Goal: Navigation & Orientation: Find specific page/section

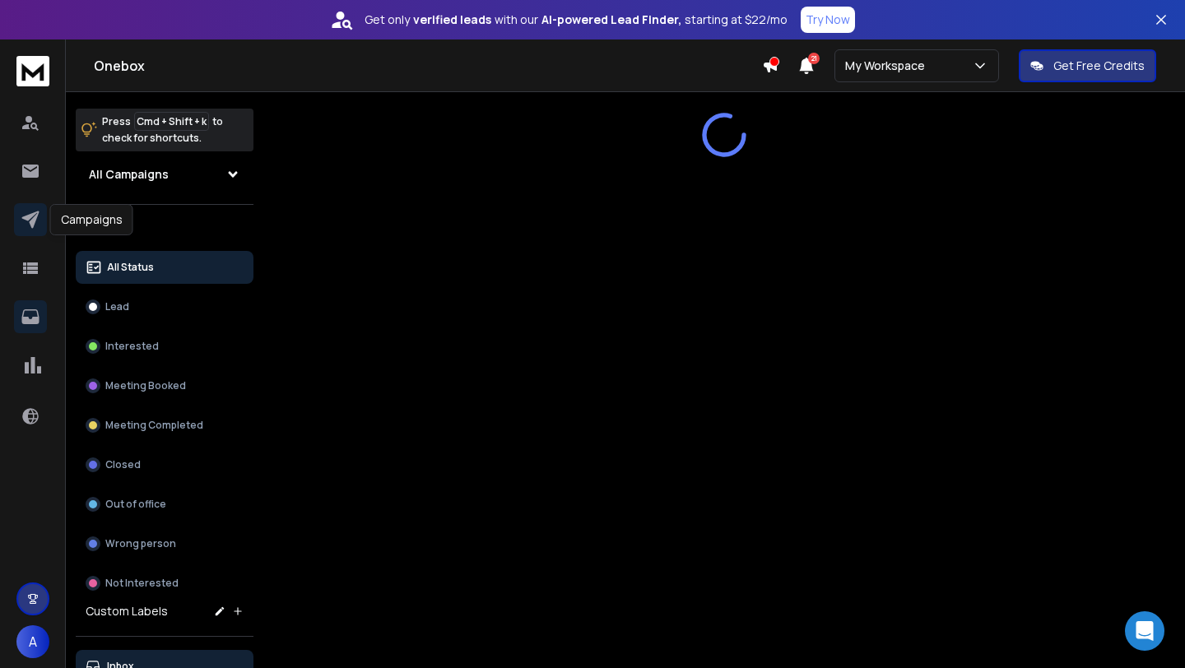
click at [29, 210] on icon at bounding box center [31, 220] width 20 height 20
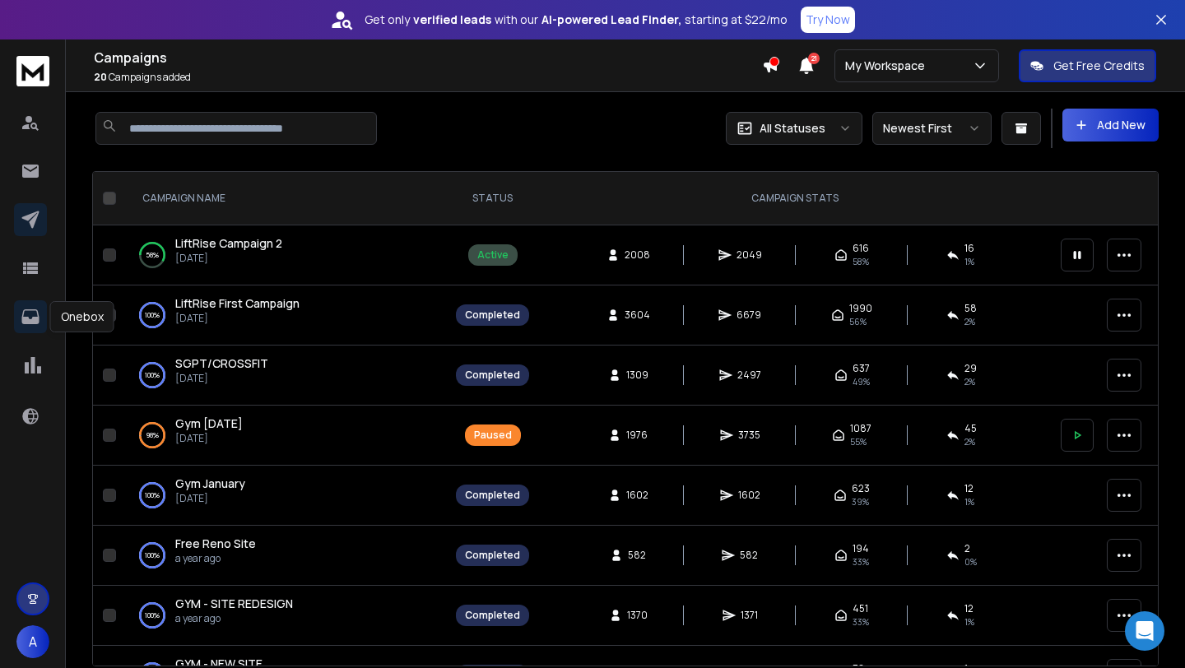
click at [26, 310] on icon at bounding box center [31, 317] width 20 height 20
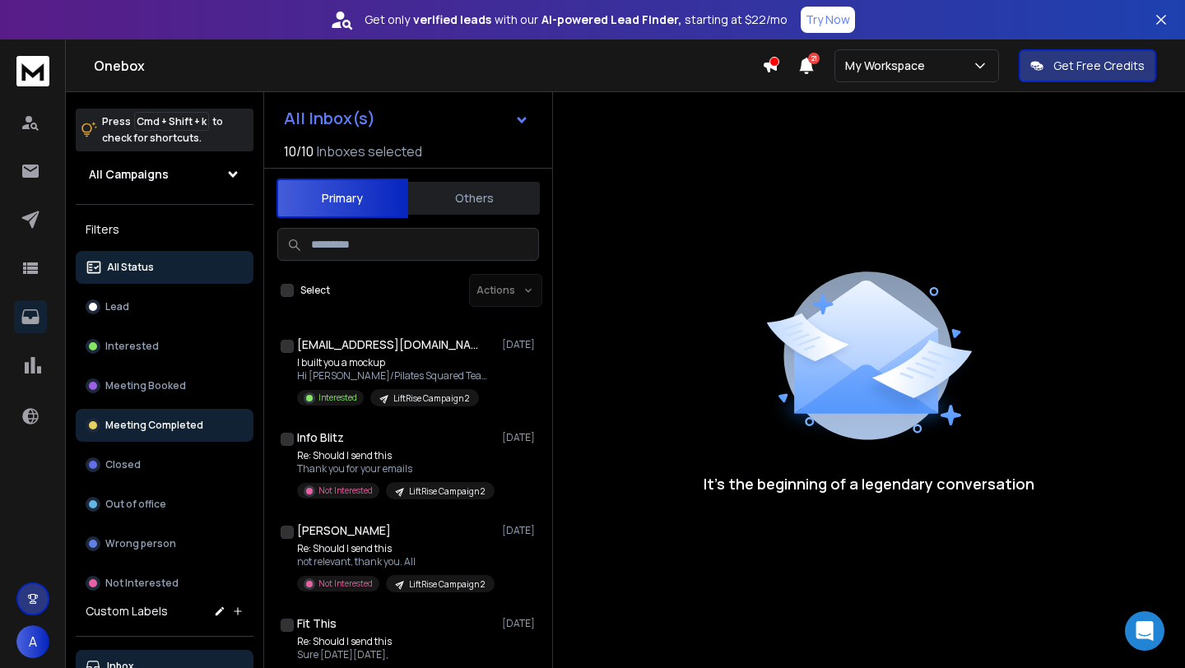
scroll to position [278, 0]
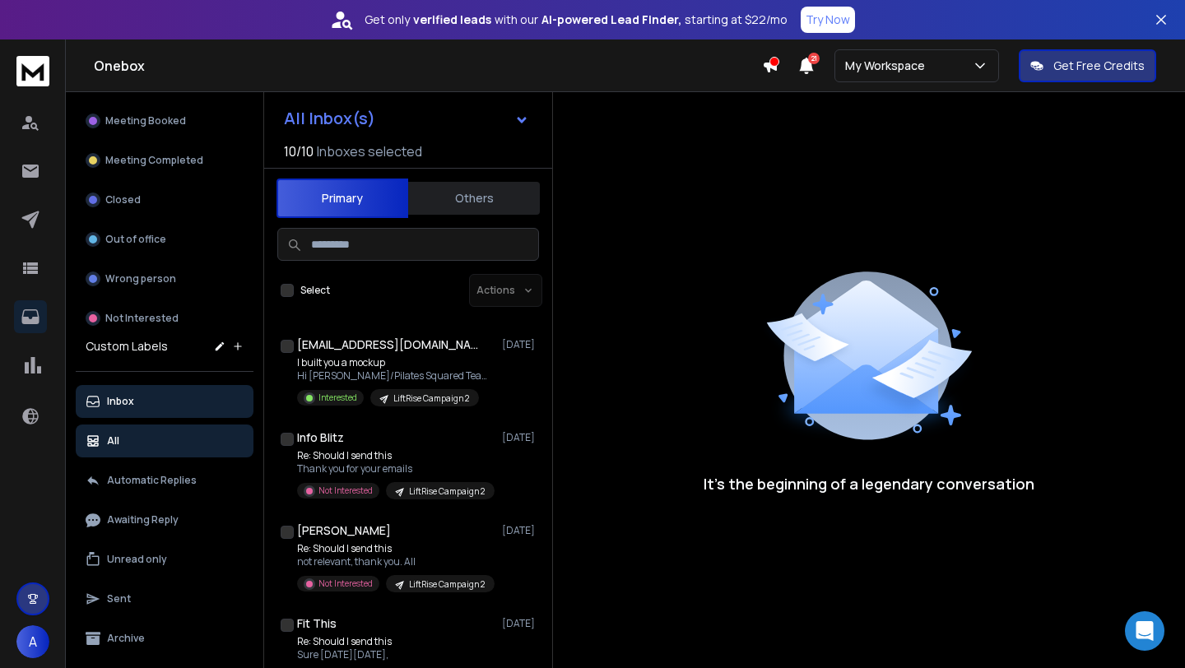
click at [132, 426] on button "All" at bounding box center [165, 440] width 178 height 33
click at [26, 192] on div at bounding box center [33, 174] width 38 height 39
click at [29, 206] on link at bounding box center [30, 219] width 33 height 33
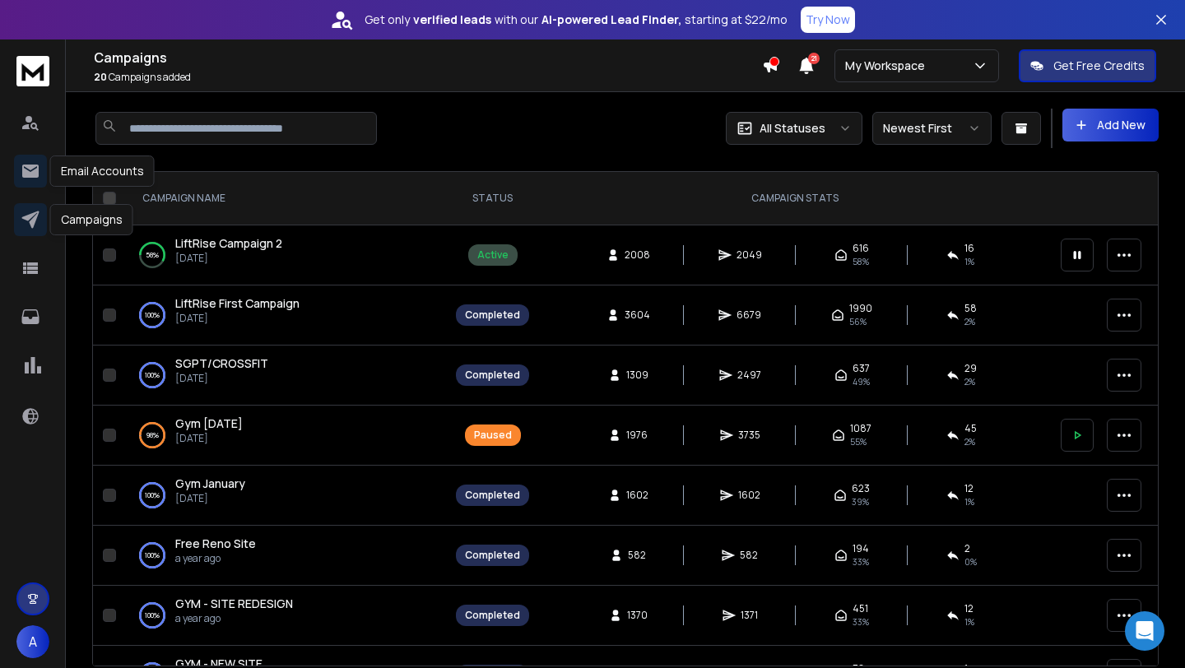
click at [32, 155] on link at bounding box center [30, 171] width 33 height 33
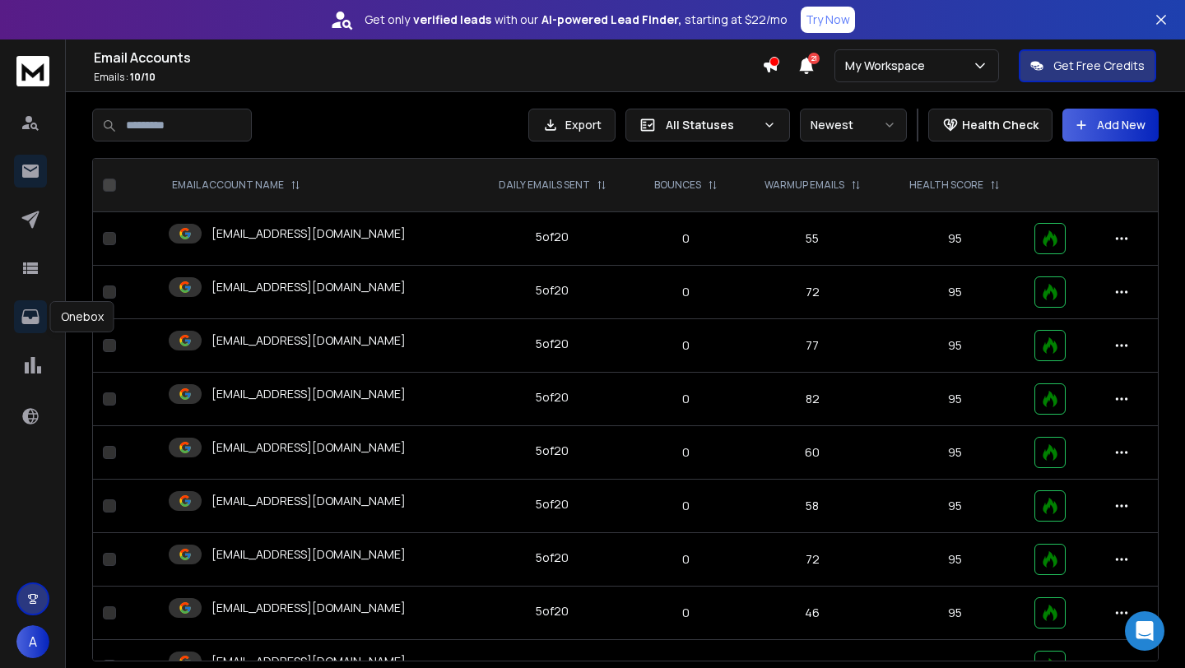
click at [24, 320] on icon at bounding box center [29, 316] width 17 height 15
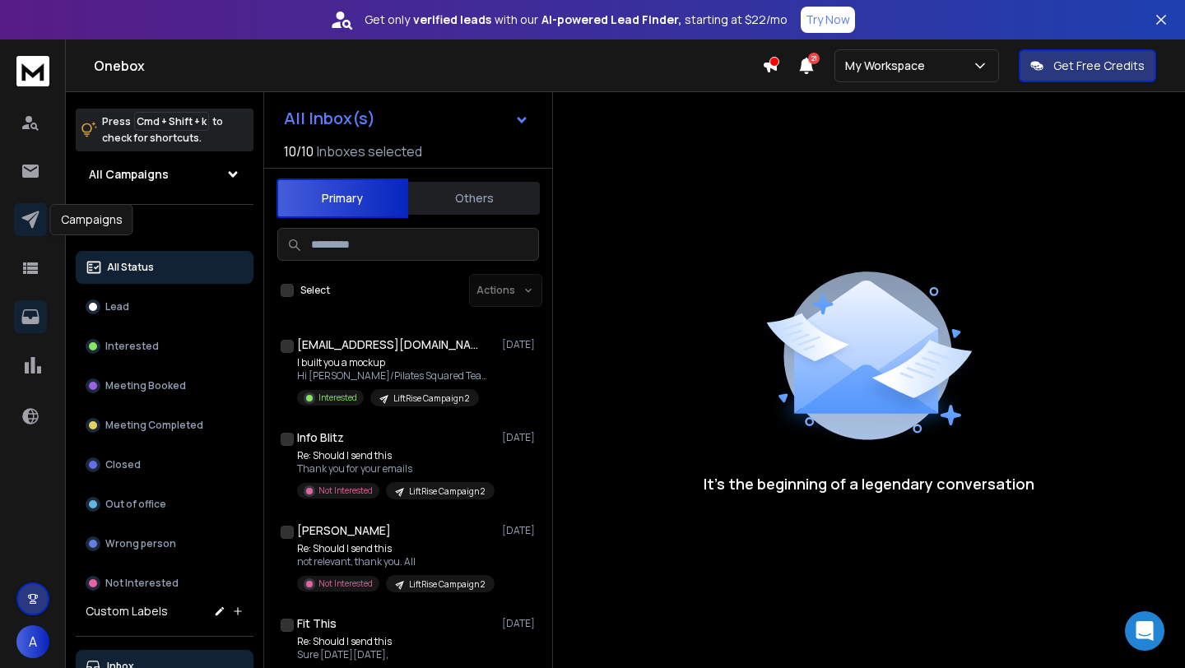
click at [31, 211] on icon at bounding box center [31, 220] width 20 height 20
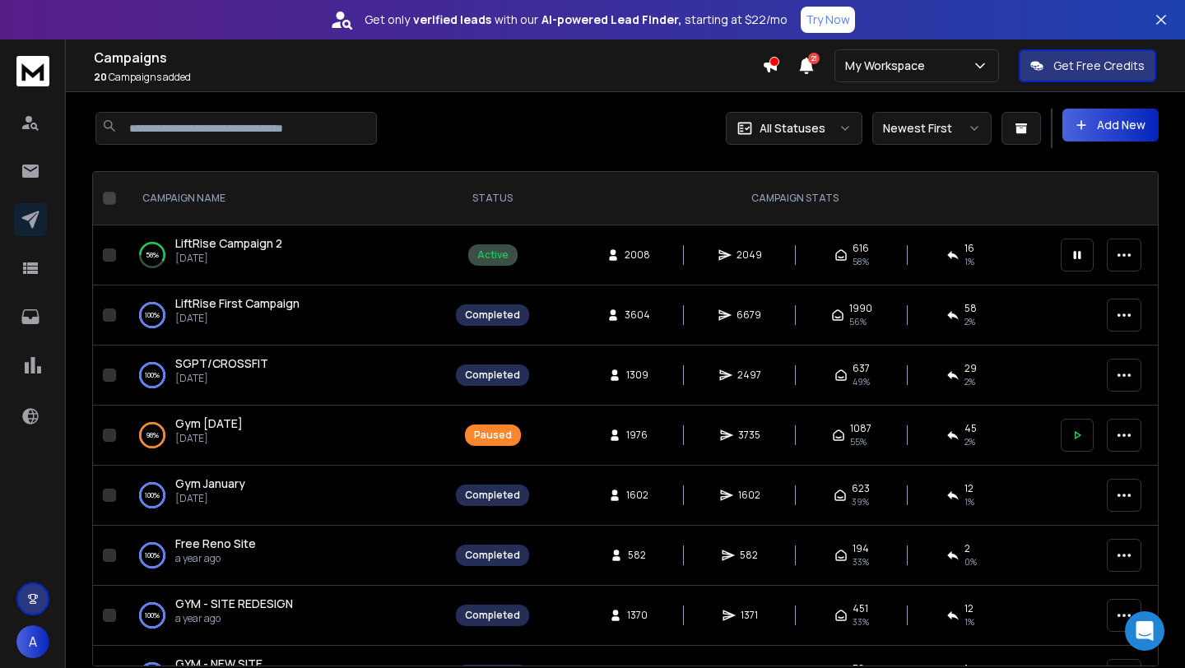
click at [316, 249] on div "58 % LiftRise Campaign 2 [DATE]" at bounding box center [284, 254] width 290 height 39
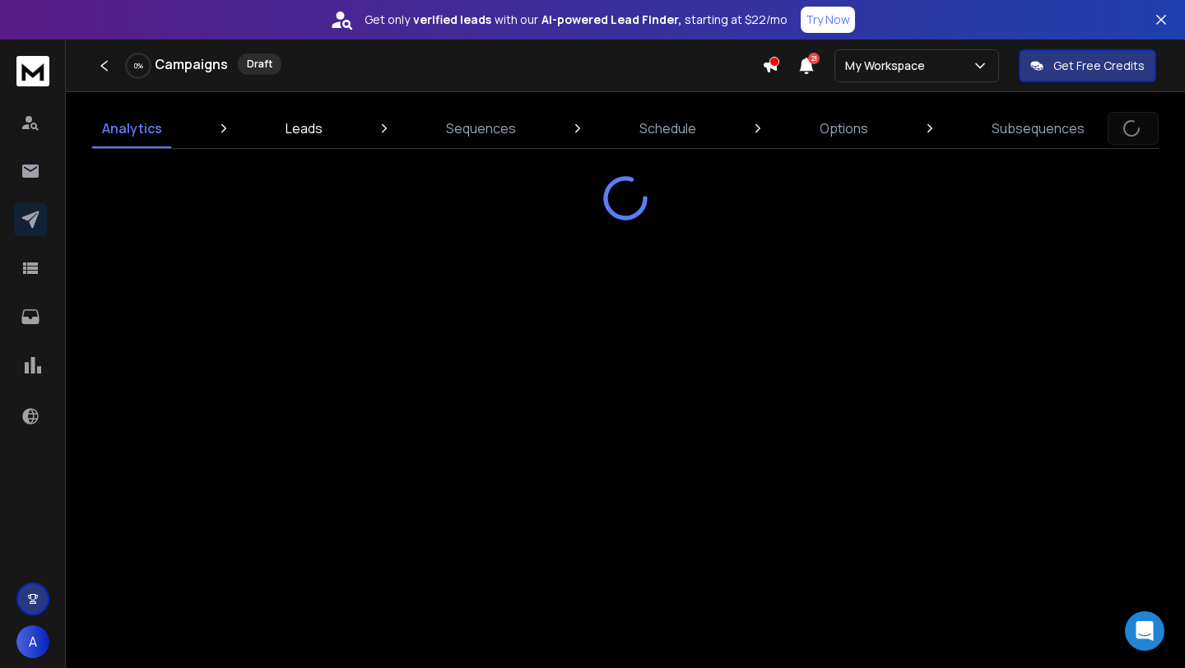
click at [308, 123] on p "Leads" at bounding box center [303, 128] width 37 height 20
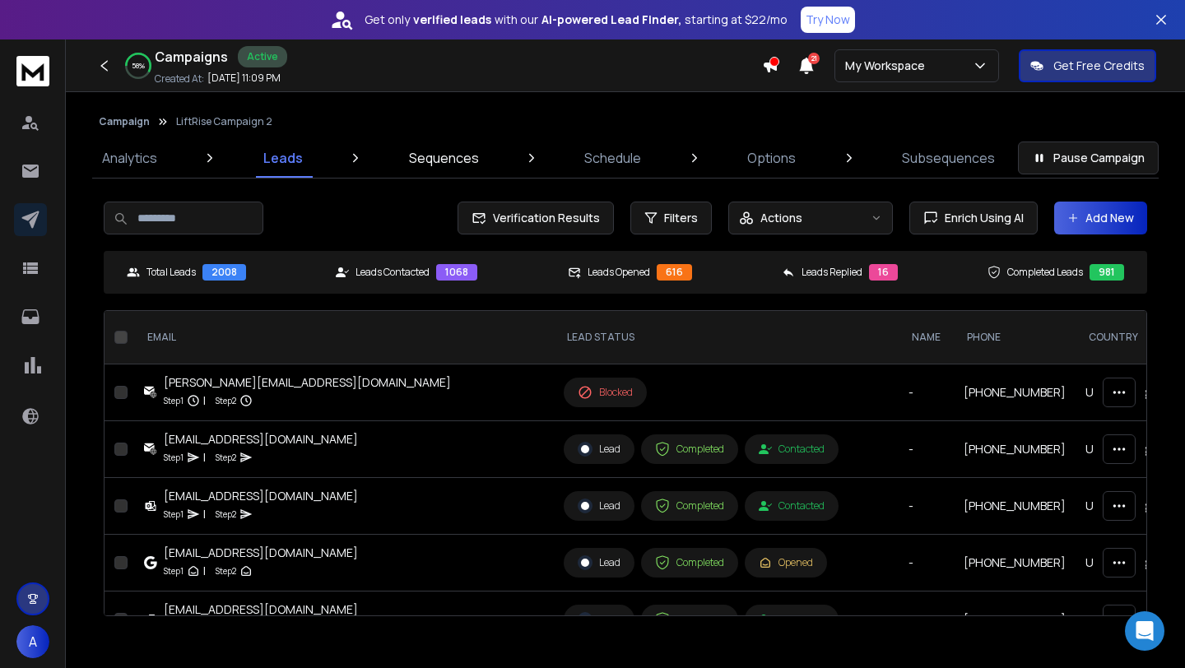
click at [483, 155] on link "Sequences" at bounding box center [444, 157] width 90 height 39
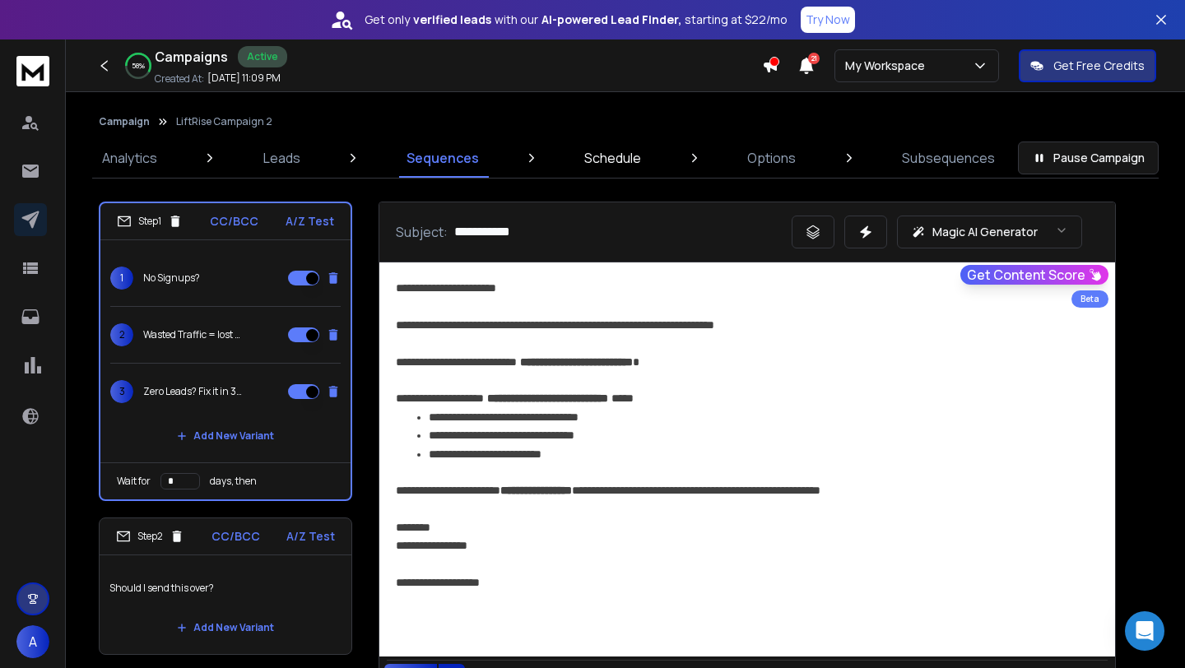
click at [613, 165] on p "Schedule" at bounding box center [612, 158] width 57 height 20
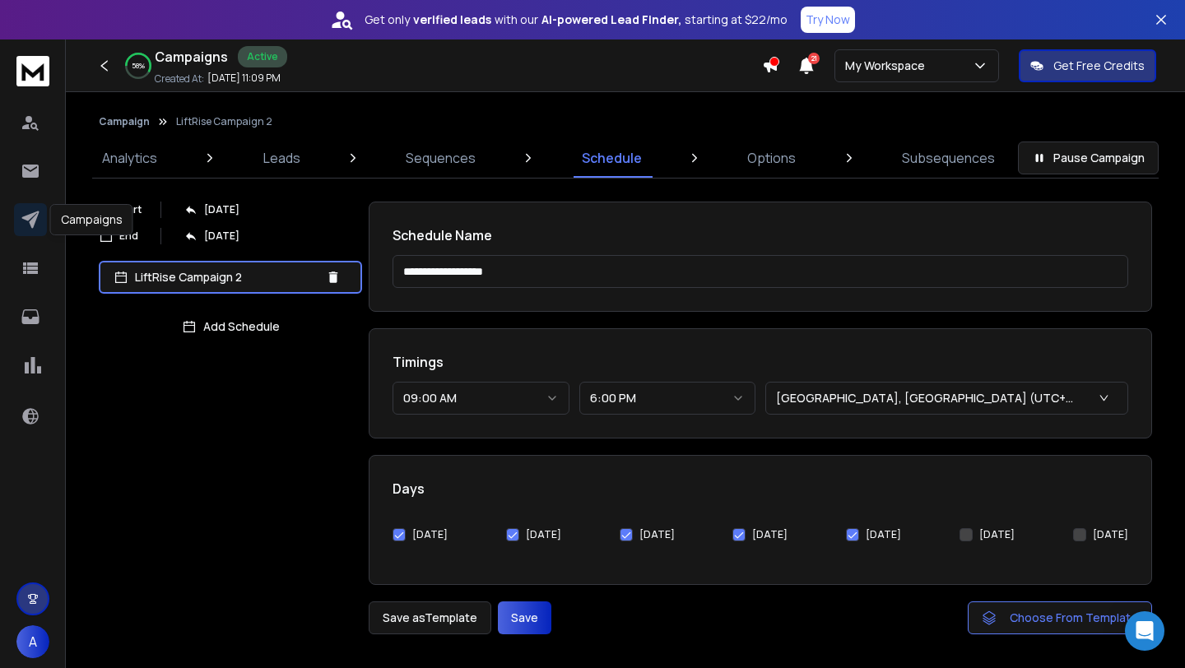
click at [27, 212] on icon at bounding box center [31, 220] width 20 height 20
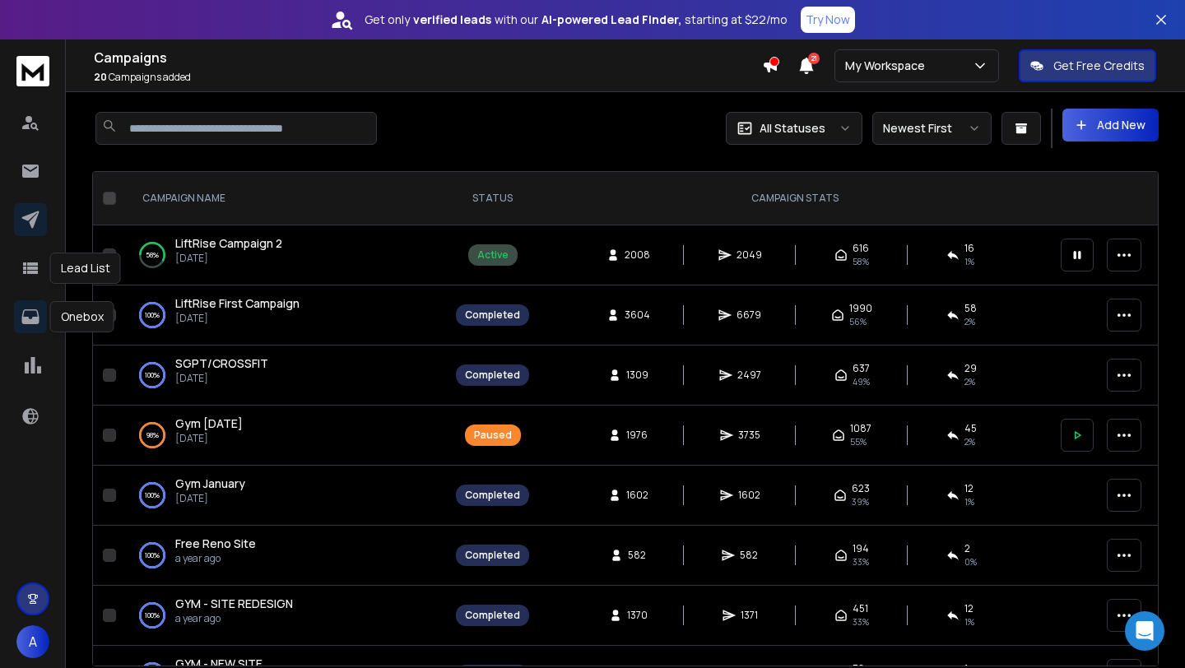
click at [37, 320] on icon at bounding box center [29, 316] width 17 height 15
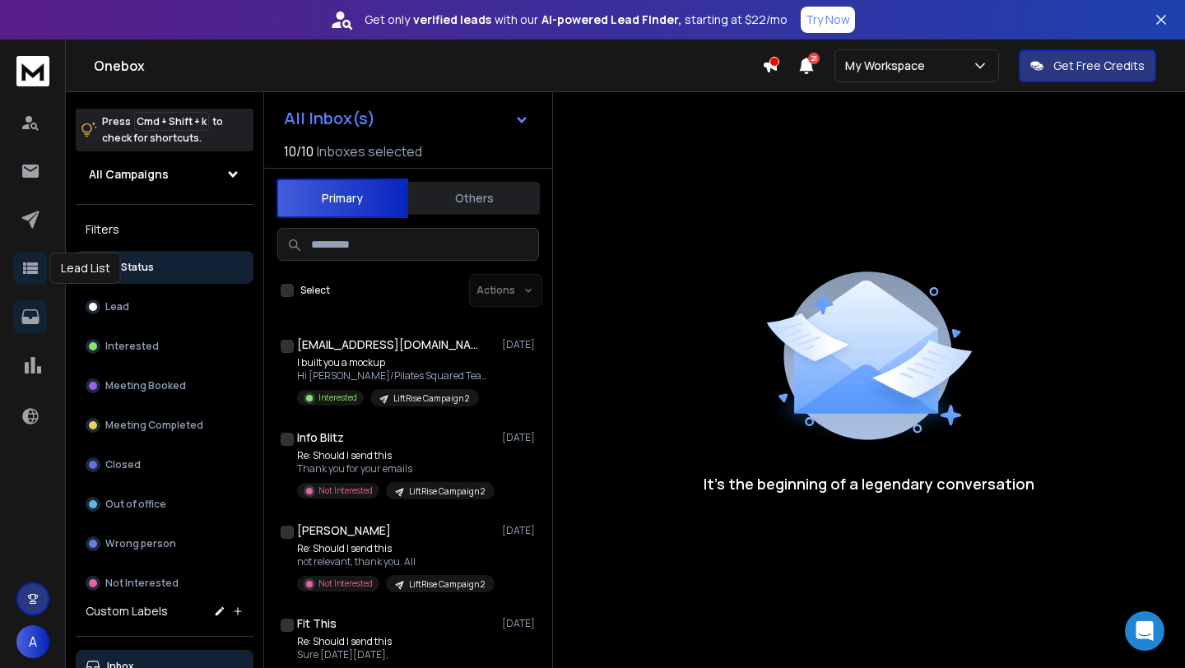
click at [30, 254] on link at bounding box center [30, 268] width 33 height 33
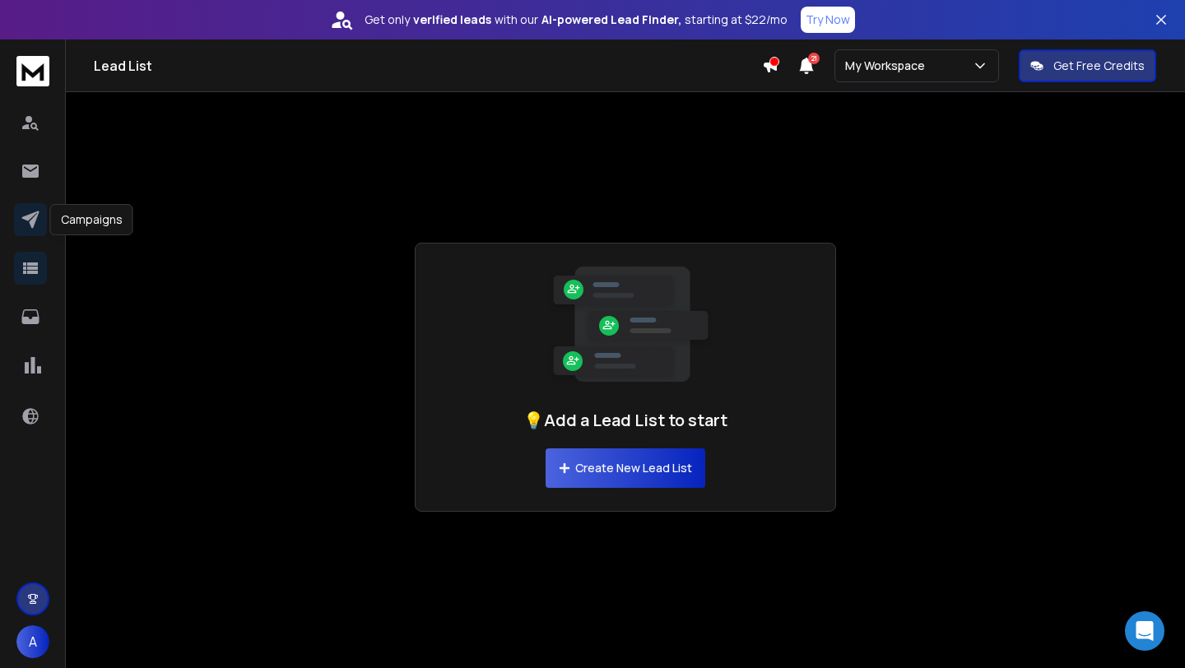
click at [22, 215] on icon at bounding box center [31, 220] width 20 height 20
